Goal: Task Accomplishment & Management: Manage account settings

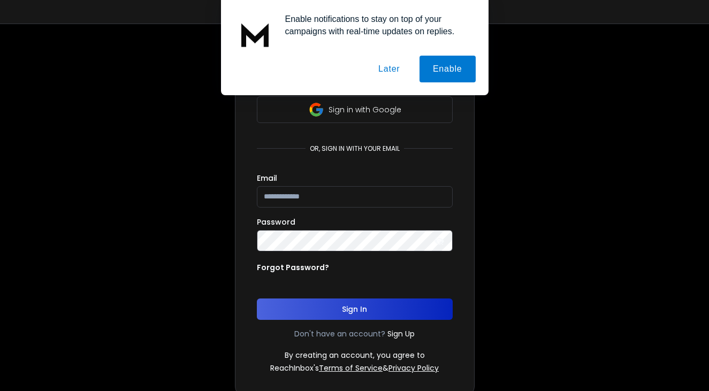
click at [341, 203] on input "email" at bounding box center [355, 196] width 196 height 21
paste input "**********"
type input "**********"
click at [386, 67] on button "Later" at bounding box center [389, 69] width 48 height 27
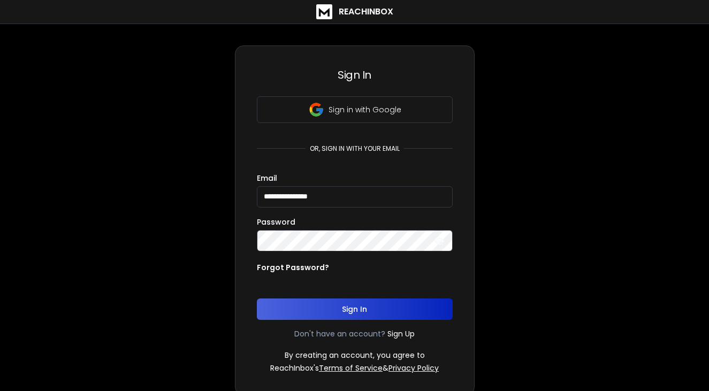
click at [350, 295] on form "**********" at bounding box center [355, 246] width 196 height 145
click at [355, 313] on button "Sign In" at bounding box center [355, 308] width 196 height 21
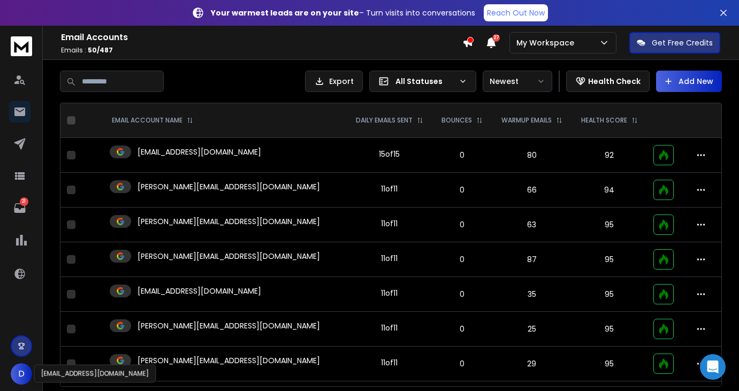
drag, startPoint x: 0, startPoint y: 0, endPoint x: 12, endPoint y: 372, distance: 371.9
click at [12, 372] on span "D" at bounding box center [21, 373] width 21 height 21
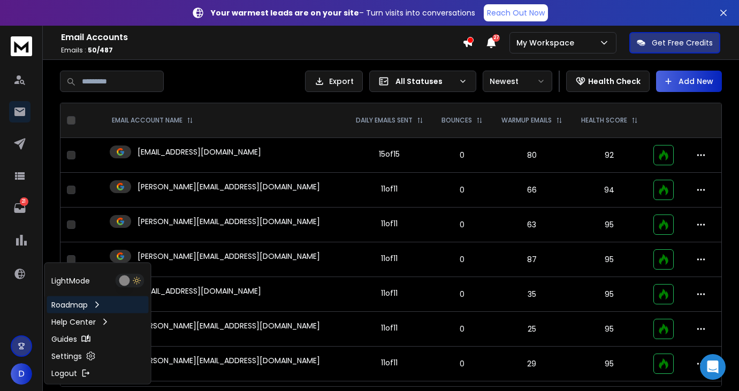
click at [132, 281] on button "button" at bounding box center [130, 281] width 29 height 14
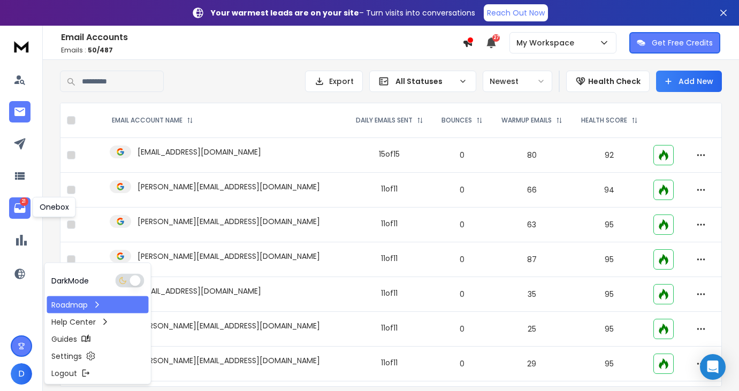
click at [22, 206] on icon at bounding box center [19, 208] width 13 height 13
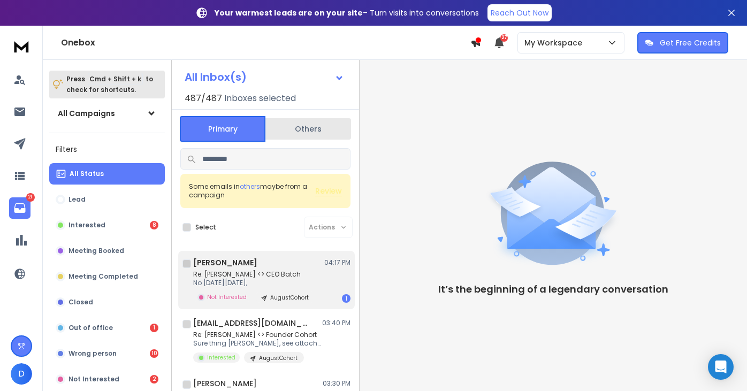
click at [265, 261] on div "[PERSON_NAME] 04:17 PM" at bounding box center [271, 262] width 157 height 11
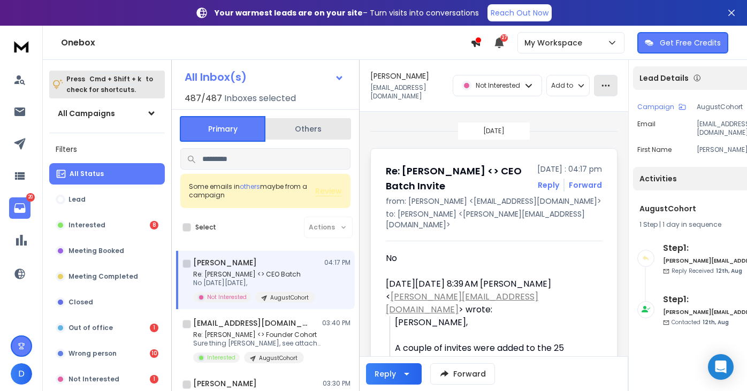
click at [610, 81] on icon "button" at bounding box center [606, 86] width 10 height 10
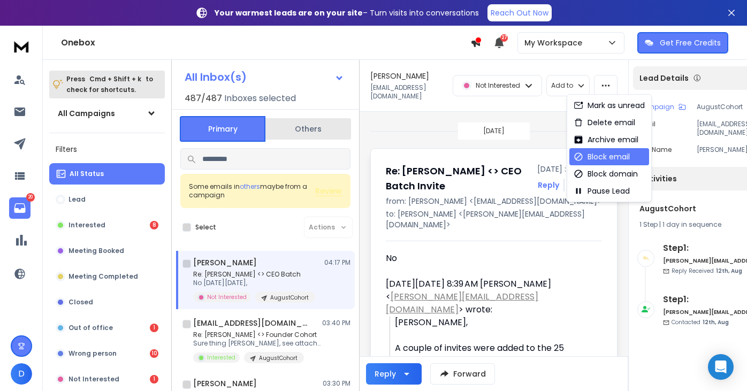
click at [611, 153] on div "Block email" at bounding box center [601, 156] width 56 height 11
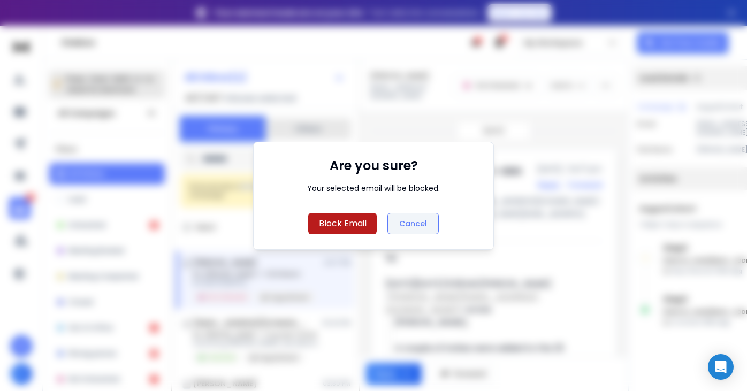
drag, startPoint x: 350, startPoint y: 216, endPoint x: 461, endPoint y: 171, distance: 119.5
click at [350, 216] on button "Block Email" at bounding box center [342, 223] width 68 height 21
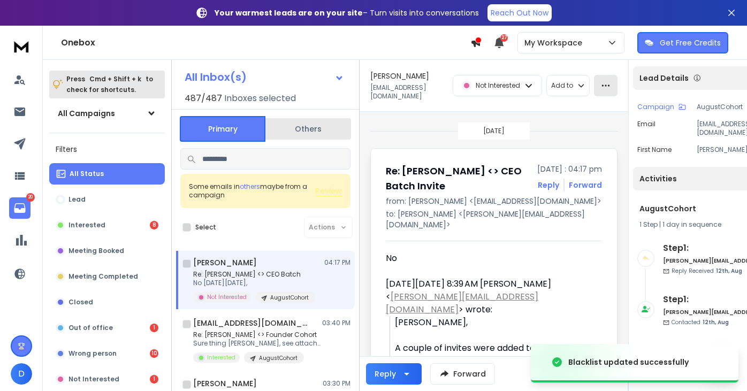
click at [610, 81] on icon "button" at bounding box center [606, 86] width 10 height 10
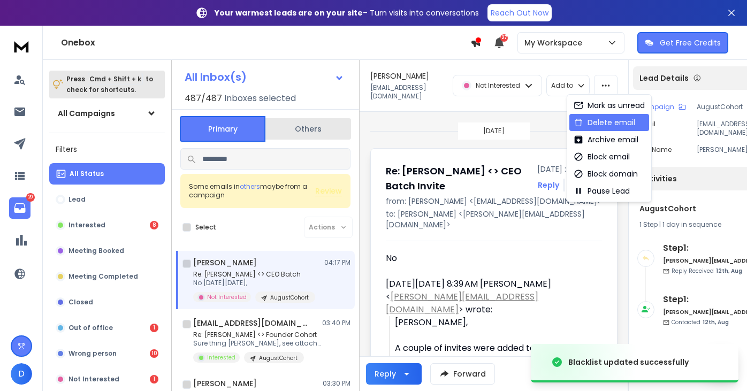
click at [613, 121] on div "Delete email" at bounding box center [604, 122] width 62 height 11
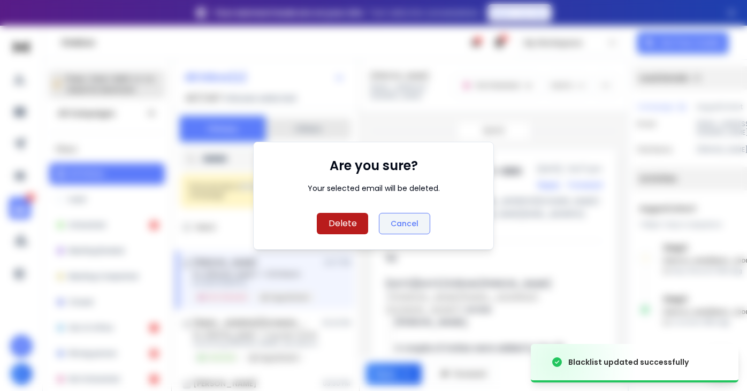
click at [343, 231] on button "Delete" at bounding box center [342, 223] width 51 height 21
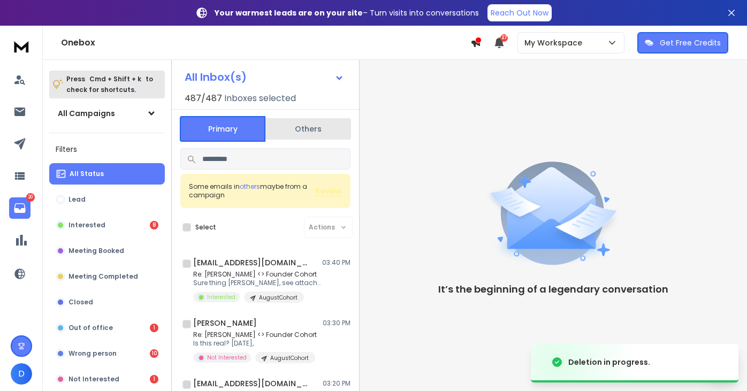
click at [297, 127] on button "Others" at bounding box center [308, 129] width 86 height 24
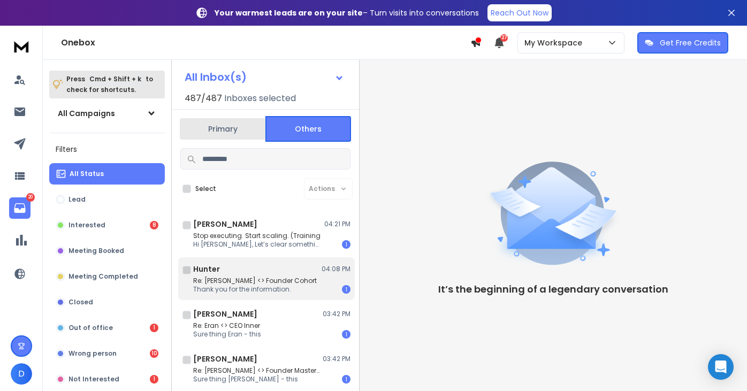
click at [280, 268] on div "Hunter 04:08 PM" at bounding box center [271, 269] width 157 height 11
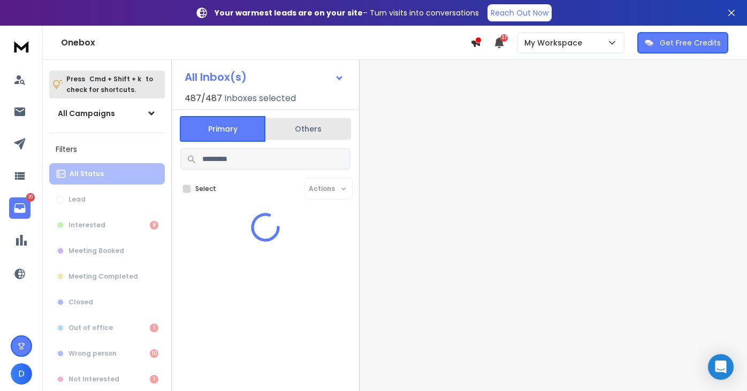
click at [211, 135] on button "Primary" at bounding box center [223, 129] width 86 height 26
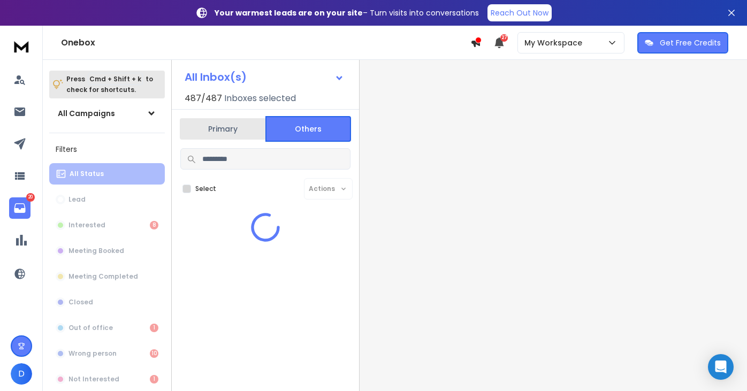
click at [309, 125] on button "Others" at bounding box center [308, 129] width 86 height 26
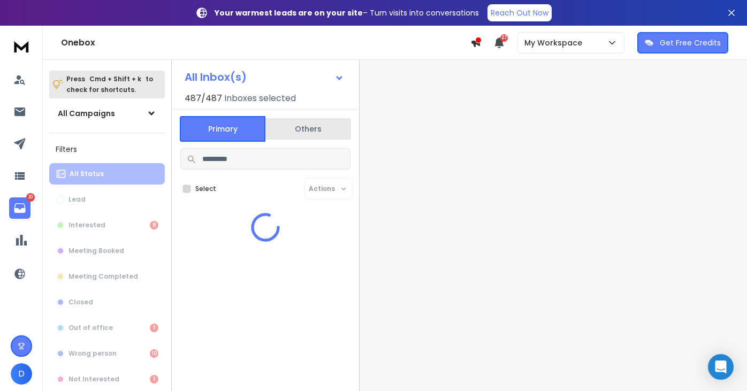
click at [232, 135] on button "Primary" at bounding box center [223, 129] width 86 height 26
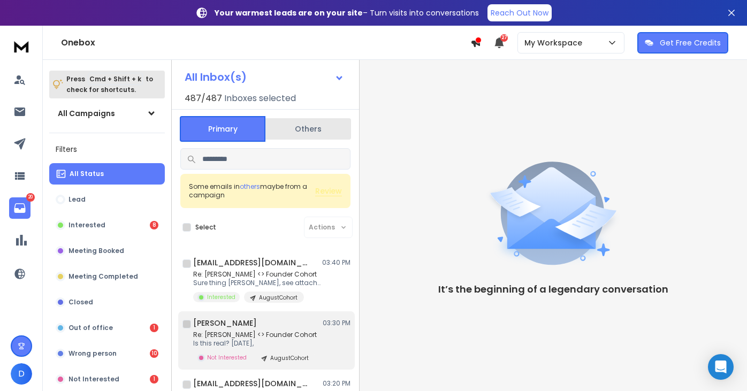
click at [332, 323] on p "03:30 PM" at bounding box center [336, 323] width 28 height 9
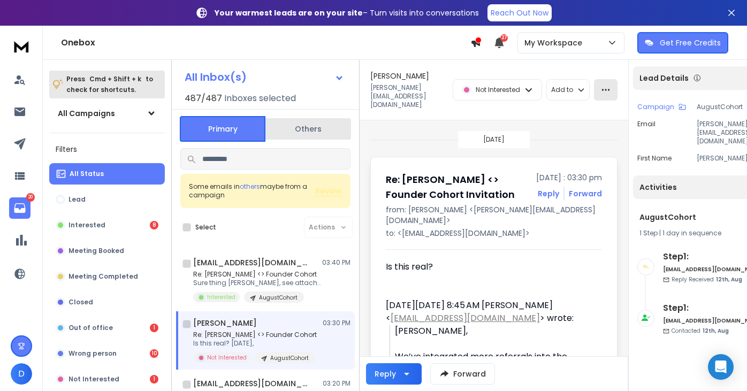
click at [610, 85] on icon "button" at bounding box center [606, 90] width 10 height 10
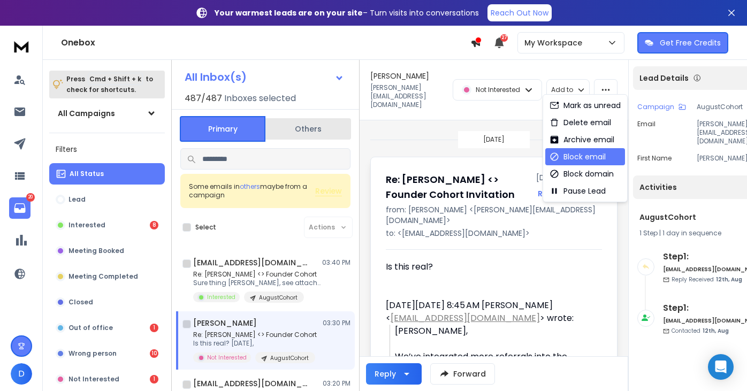
click at [596, 152] on div "Block email" at bounding box center [577, 156] width 56 height 11
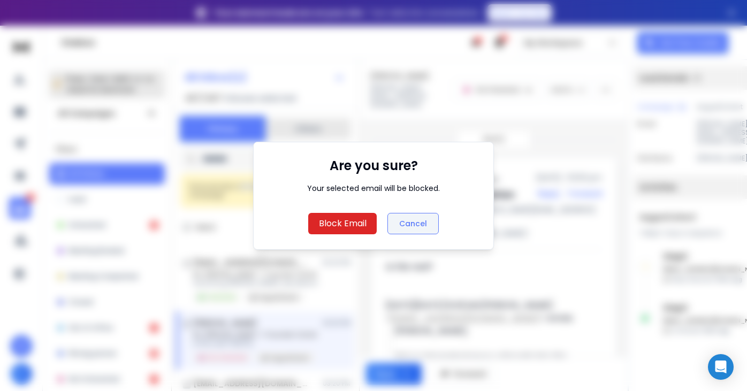
click at [410, 223] on button "Cancel" at bounding box center [412, 223] width 51 height 21
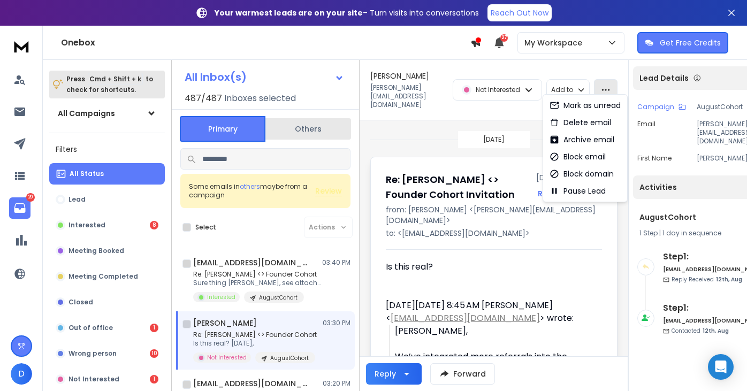
click at [610, 85] on icon "button" at bounding box center [606, 90] width 10 height 10
click at [581, 153] on div "Block email" at bounding box center [577, 156] width 56 height 11
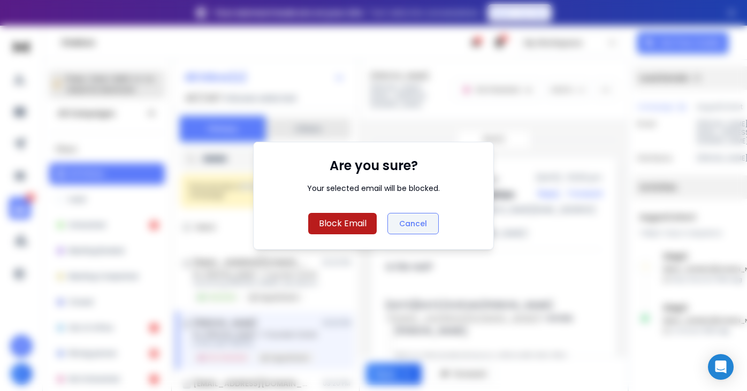
click at [325, 224] on button "Block Email" at bounding box center [342, 223] width 68 height 21
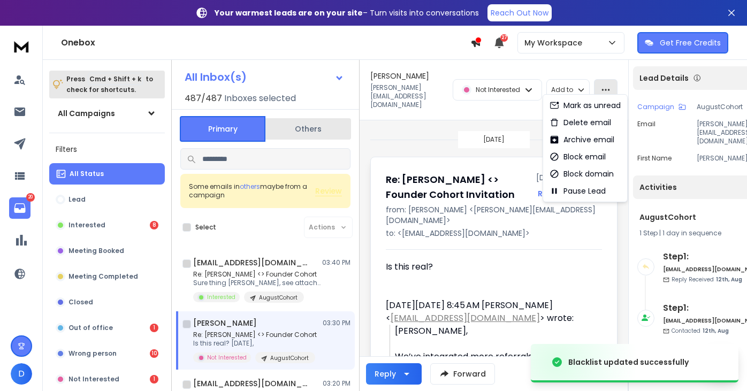
click at [610, 85] on icon "button" at bounding box center [606, 90] width 10 height 10
click at [582, 122] on div "Delete email" at bounding box center [580, 122] width 62 height 11
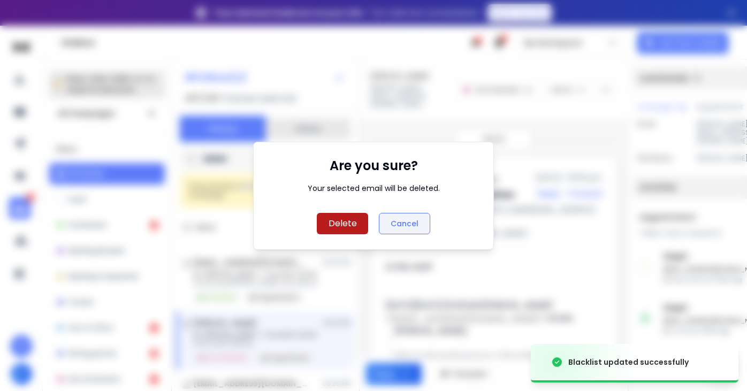
click at [336, 217] on button "Delete" at bounding box center [342, 223] width 51 height 21
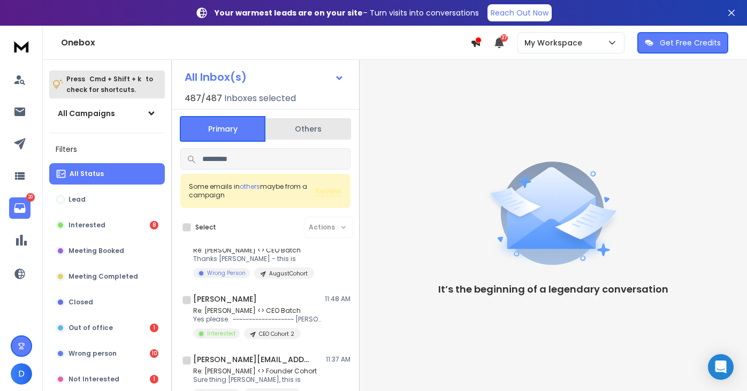
scroll to position [406, 0]
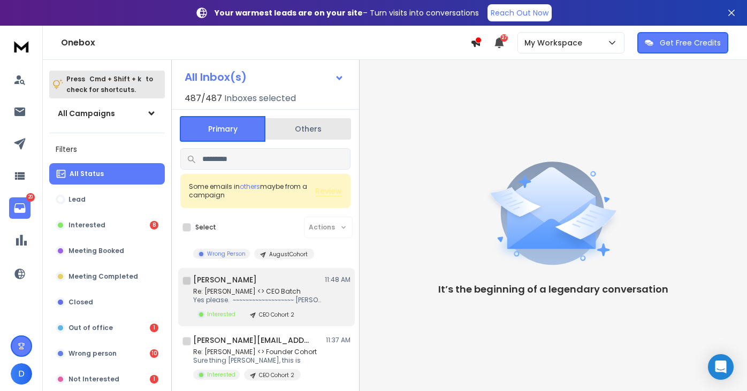
click at [302, 281] on div "[PERSON_NAME] 11:48 AM" at bounding box center [271, 279] width 157 height 11
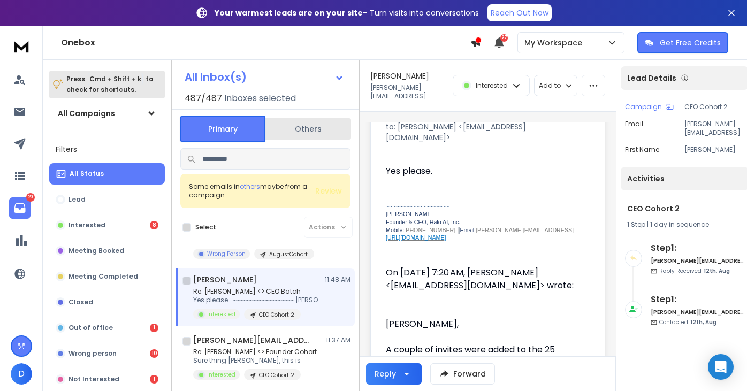
scroll to position [98, 0]
drag, startPoint x: 392, startPoint y: 153, endPoint x: 414, endPoint y: 152, distance: 22.0
click at [414, 164] on div "Yes please. ~~~~~~~~~~~~~~~~~~~ [PERSON_NAME] Founder & CEO, Halo AI, Inc. Mobi…" at bounding box center [488, 315] width 204 height 303
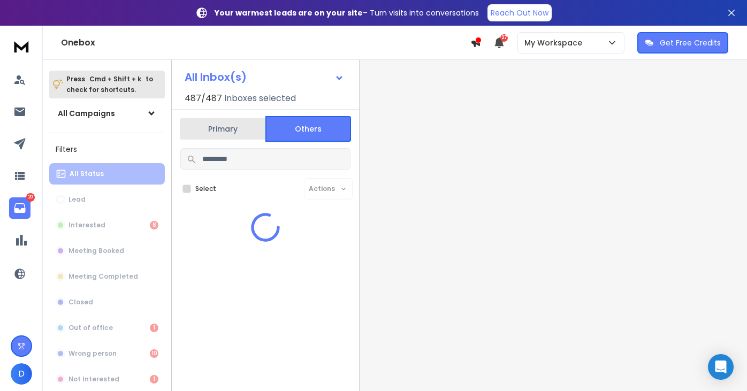
click at [303, 130] on button "Others" at bounding box center [308, 129] width 86 height 26
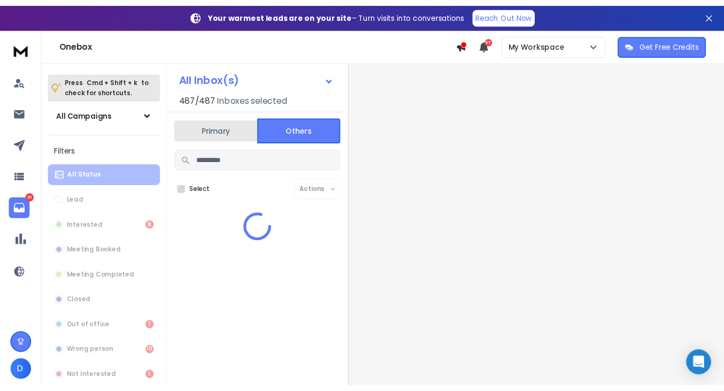
scroll to position [0, 0]
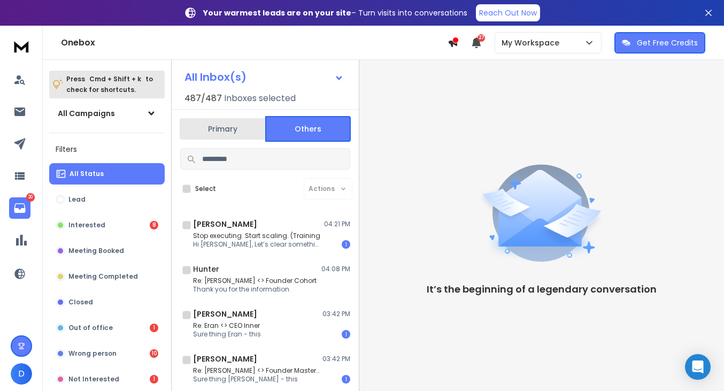
click at [215, 125] on button "Primary" at bounding box center [223, 129] width 86 height 24
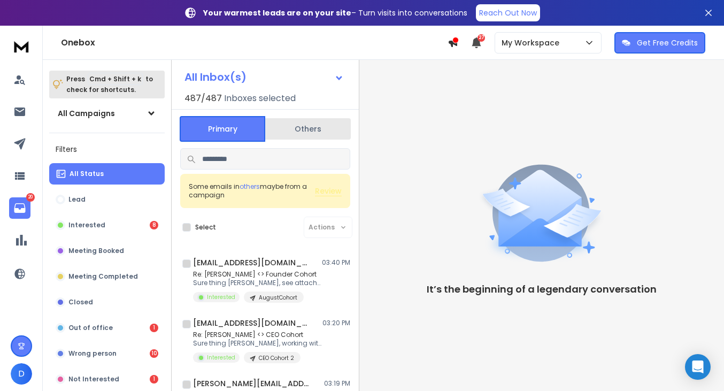
click at [286, 128] on button "Others" at bounding box center [308, 129] width 86 height 24
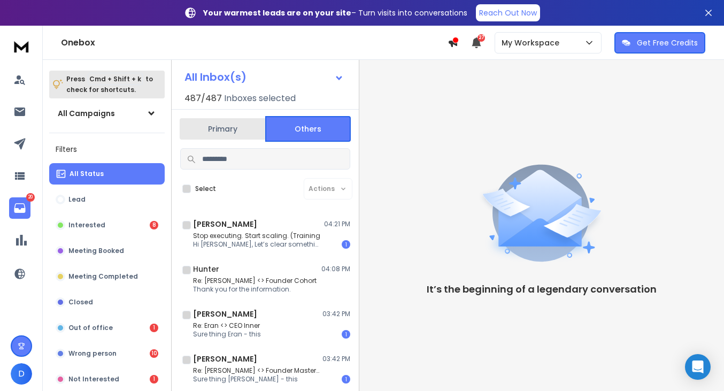
click at [221, 131] on button "Primary" at bounding box center [223, 129] width 86 height 24
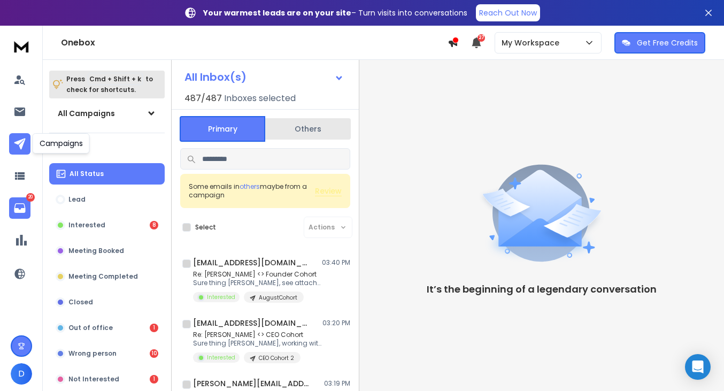
click at [20, 140] on icon at bounding box center [19, 143] width 13 height 13
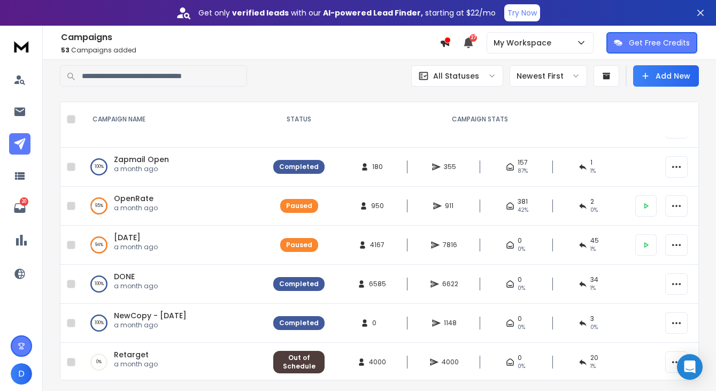
scroll to position [197, 0]
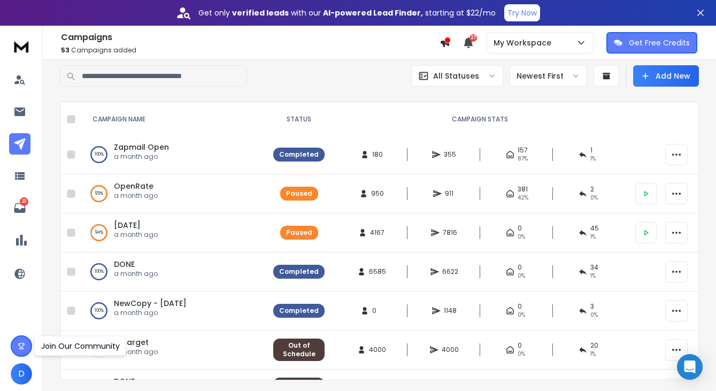
click at [22, 366] on span "D" at bounding box center [21, 373] width 21 height 21
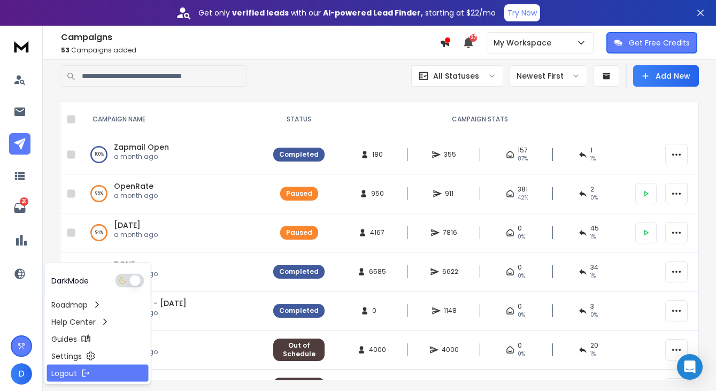
click at [82, 371] on icon at bounding box center [86, 373] width 10 height 10
